Goal: Navigation & Orientation: Find specific page/section

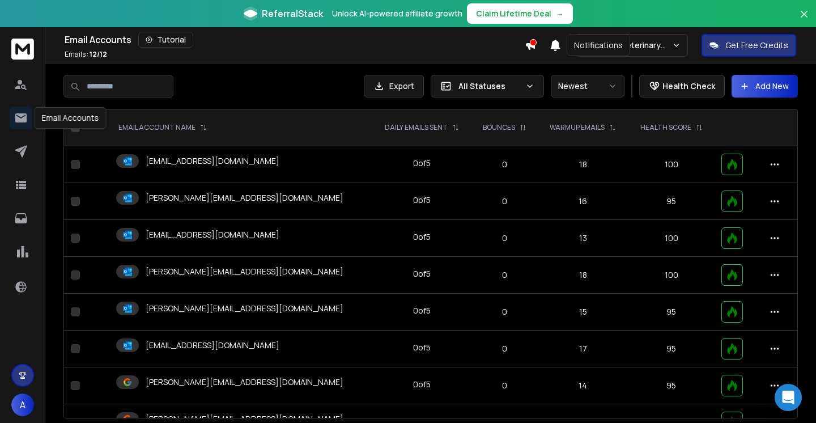
click at [615, 45] on div "Notifications" at bounding box center [598, 46] width 63 height 22
click at [654, 49] on p "Advanced Veterinary Nutrition" at bounding box center [627, 45] width 90 height 11
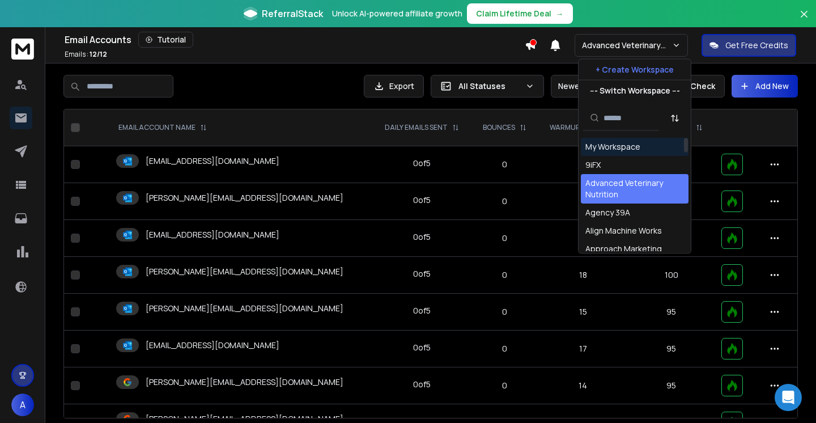
click at [602, 150] on div "My Workspace" at bounding box center [612, 146] width 55 height 11
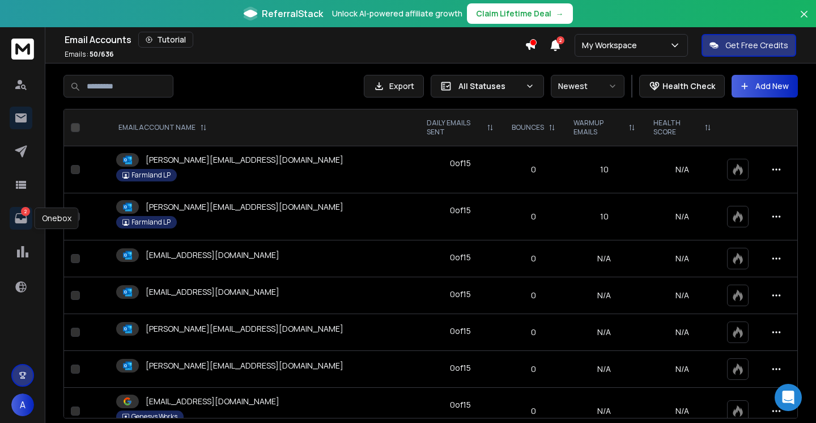
click at [19, 223] on icon at bounding box center [21, 218] width 12 height 10
